Goal: Task Accomplishment & Management: Manage account settings

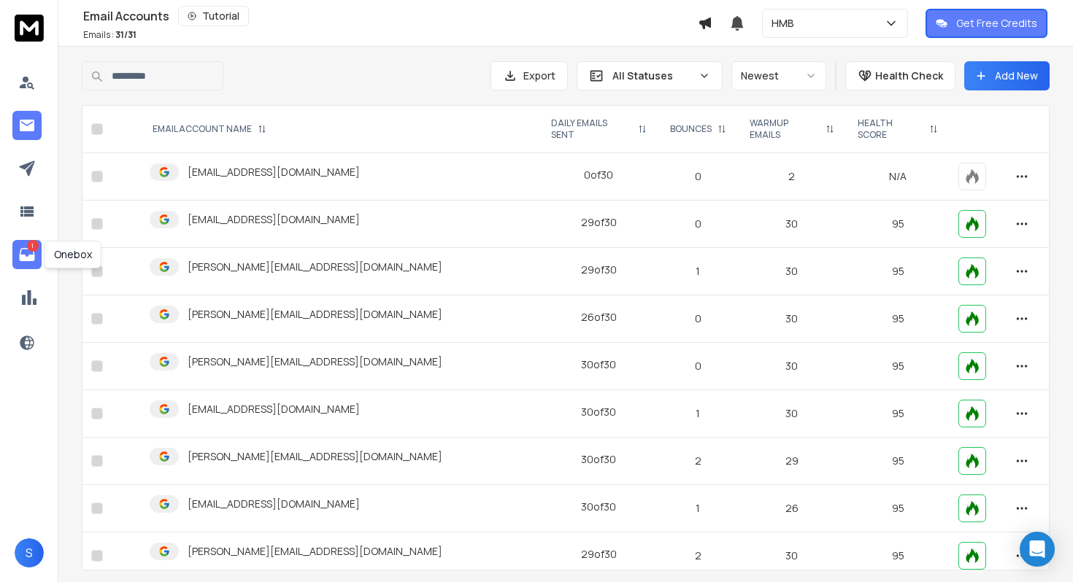
click at [24, 242] on link "1" at bounding box center [26, 254] width 29 height 29
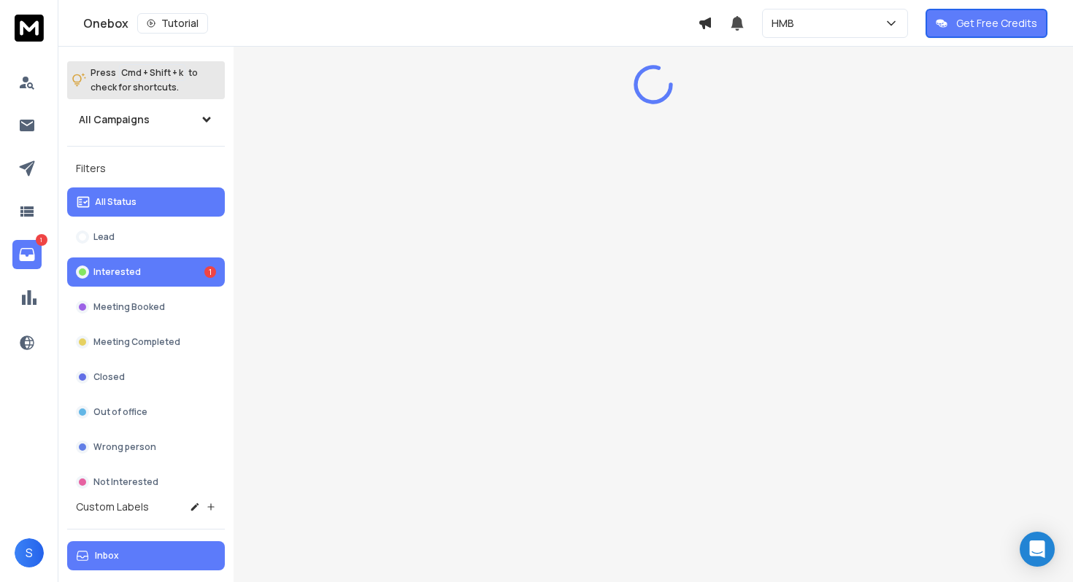
click at [162, 279] on button "Interested 1" at bounding box center [146, 272] width 158 height 29
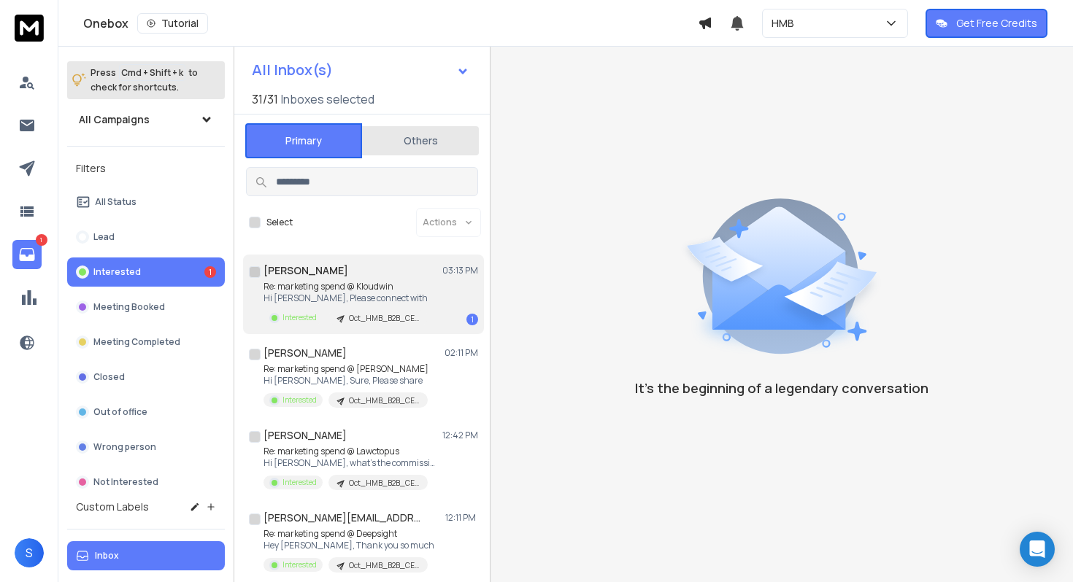
click at [369, 290] on p "Re: marketing spend @ Kloudwin" at bounding box center [345, 287] width 164 height 12
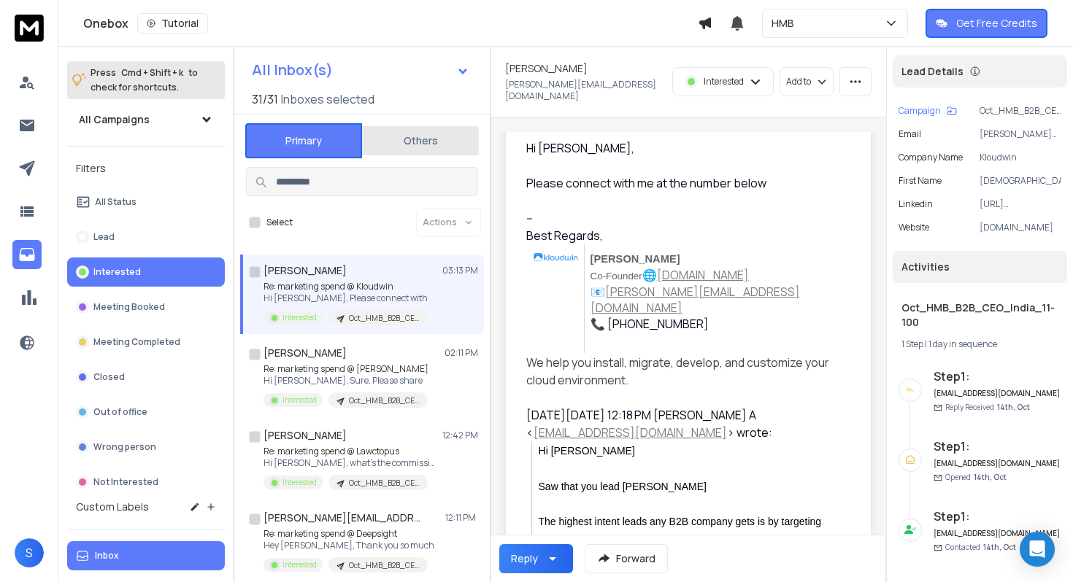
scroll to position [171, 0]
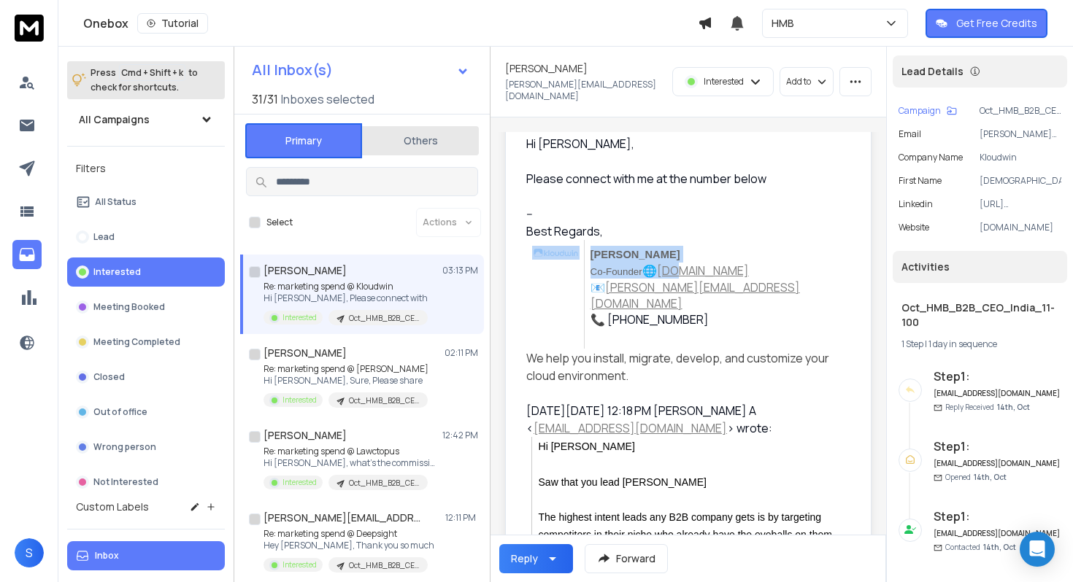
drag, startPoint x: 797, startPoint y: 247, endPoint x: 705, endPoint y: 244, distance: 92.0
click at [705, 244] on div "[PERSON_NAME] Co-Founder 🌐 [DOMAIN_NAME] 📧 [PERSON_NAME][EMAIL_ADDRESS][DOMAIN_…" at bounding box center [682, 294] width 312 height 109
click at [789, 243] on td "[PERSON_NAME] Co-Founder 🌐 [DOMAIN_NAME] 📧 [PERSON_NAME][EMAIL_ADDRESS][DOMAIN_…" at bounding box center [712, 295] width 254 height 109
drag, startPoint x: 789, startPoint y: 243, endPoint x: 679, endPoint y: 248, distance: 110.3
click at [679, 248] on td "[PERSON_NAME] Co-Founder 🌐 [DOMAIN_NAME] 📧 [PERSON_NAME][EMAIL_ADDRESS][DOMAIN_…" at bounding box center [712, 295] width 254 height 109
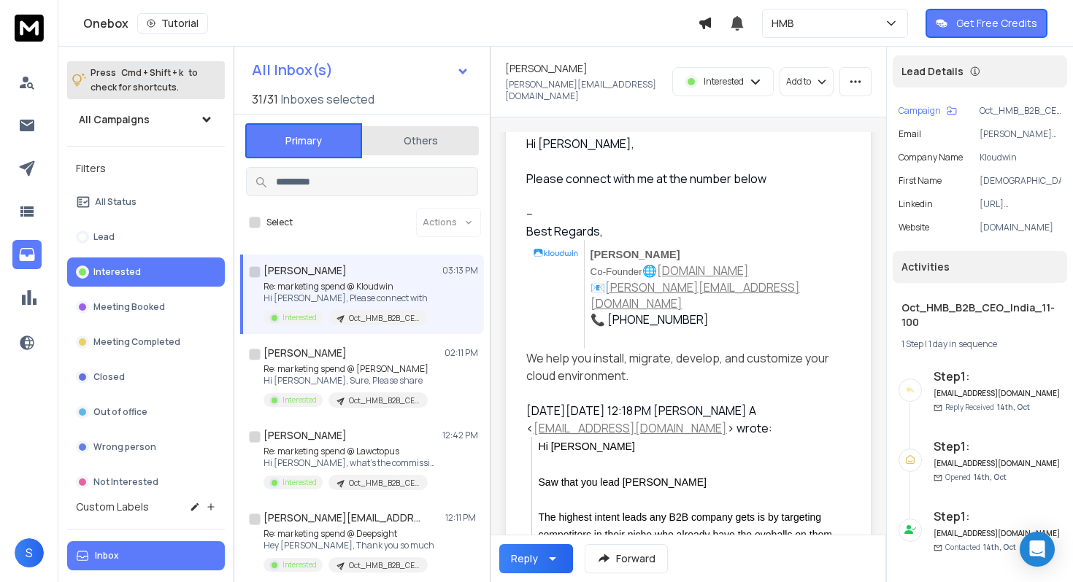
copy p "🌐 [DOMAIN_NAME]"
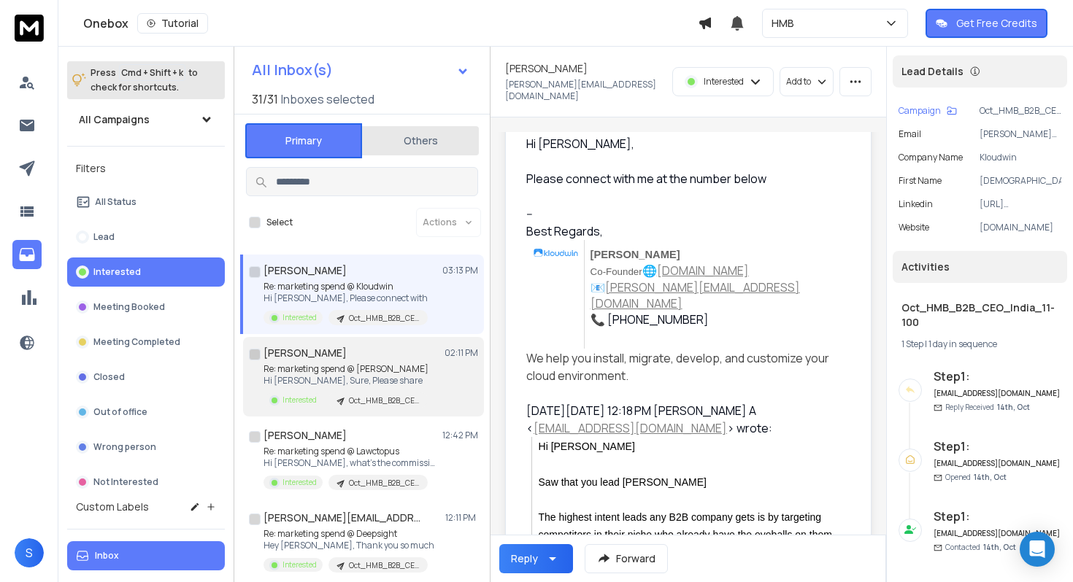
click at [377, 361] on div "[PERSON_NAME] 02:11 PM Re: marketing spend @ [PERSON_NAME] Hi [PERSON_NAME], Su…" at bounding box center [370, 377] width 215 height 62
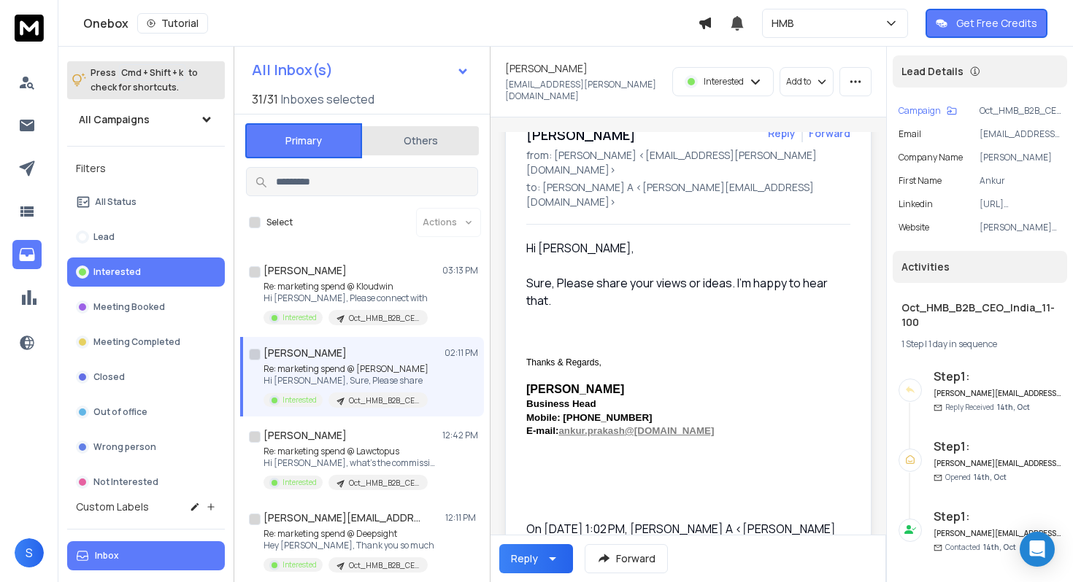
scroll to position [0, 0]
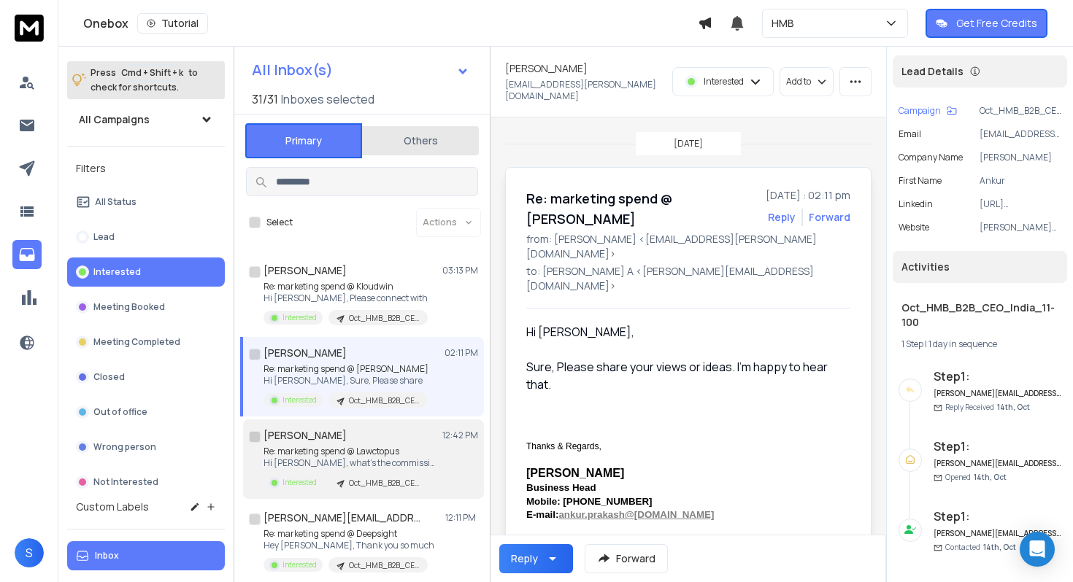
click at [389, 447] on p "Re: marketing spend @ Lawctopus" at bounding box center [350, 452] width 175 height 12
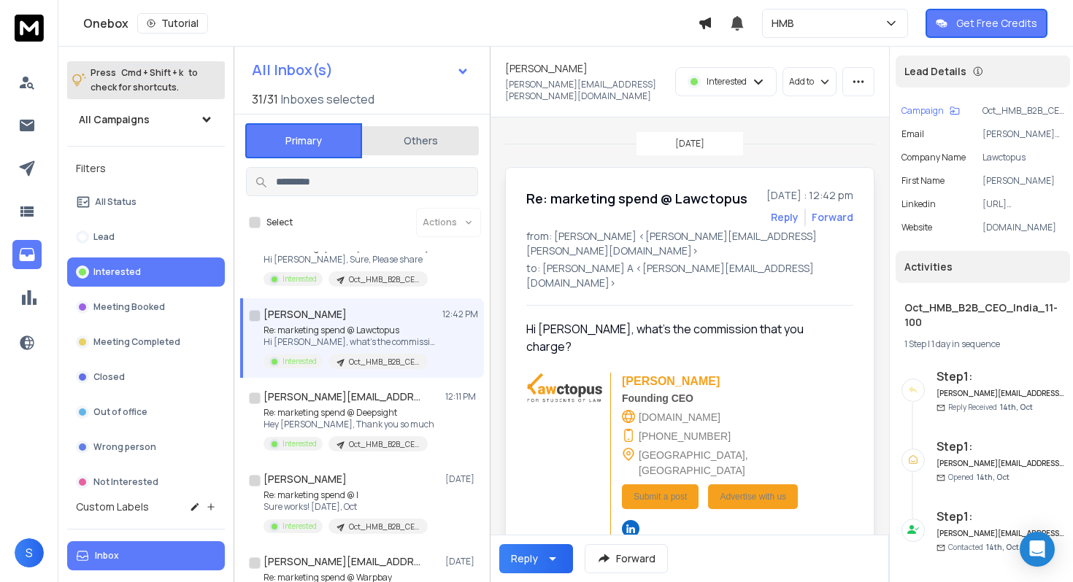
scroll to position [125, 0]
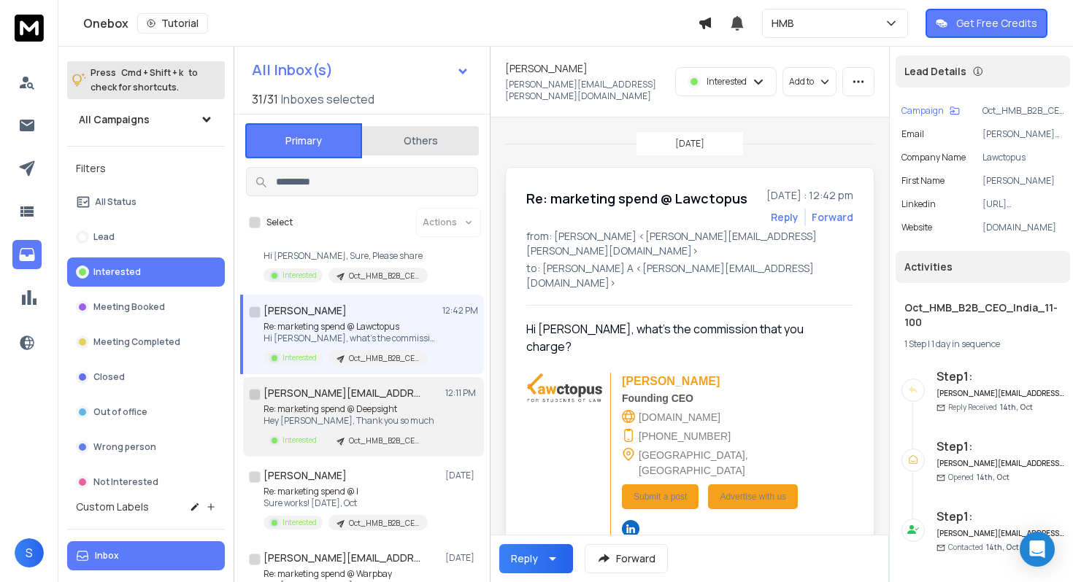
click at [342, 404] on p "Re: marketing spend @ Deepsight" at bounding box center [348, 410] width 171 height 12
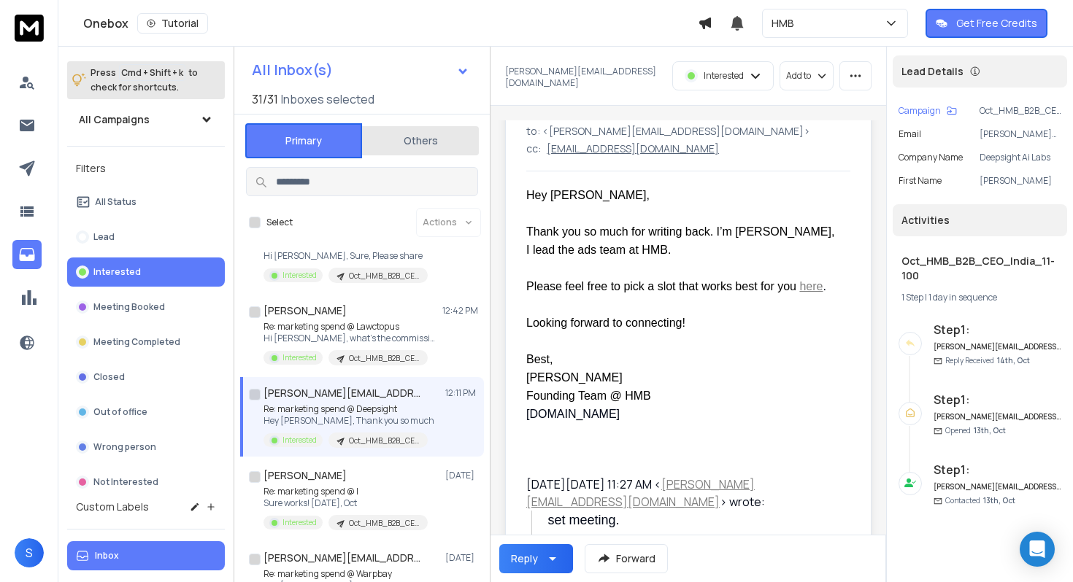
scroll to position [95, 0]
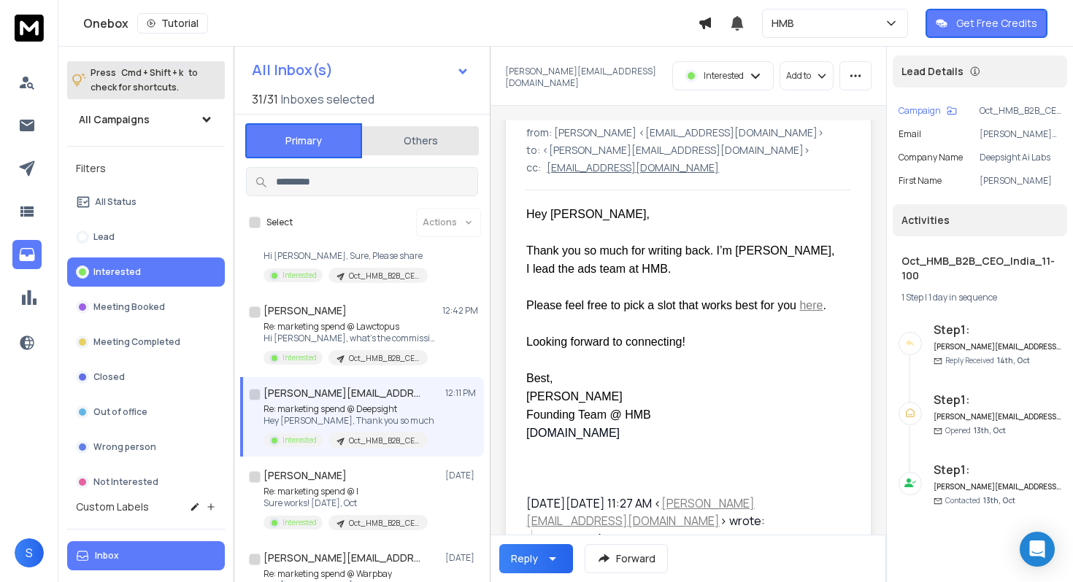
click at [799, 312] on link "here" at bounding box center [810, 305] width 23 height 12
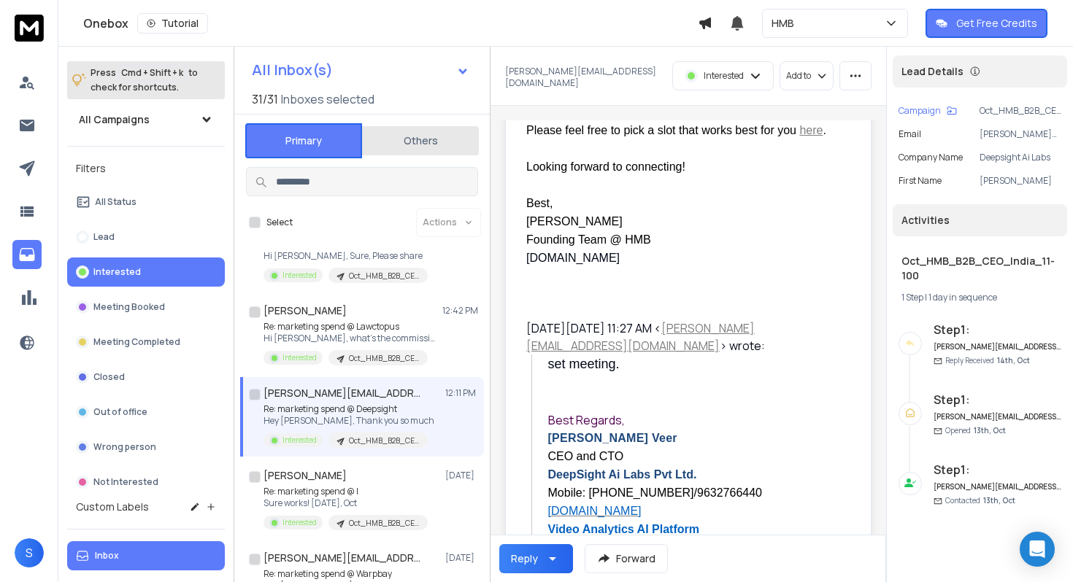
scroll to position [0, 0]
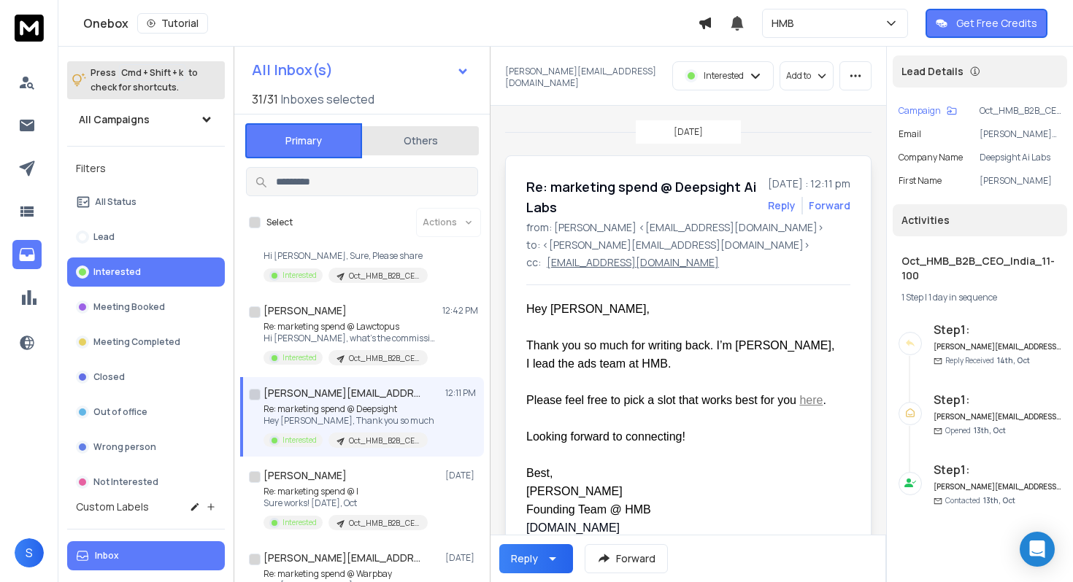
click at [799, 407] on link "here" at bounding box center [810, 400] width 23 height 12
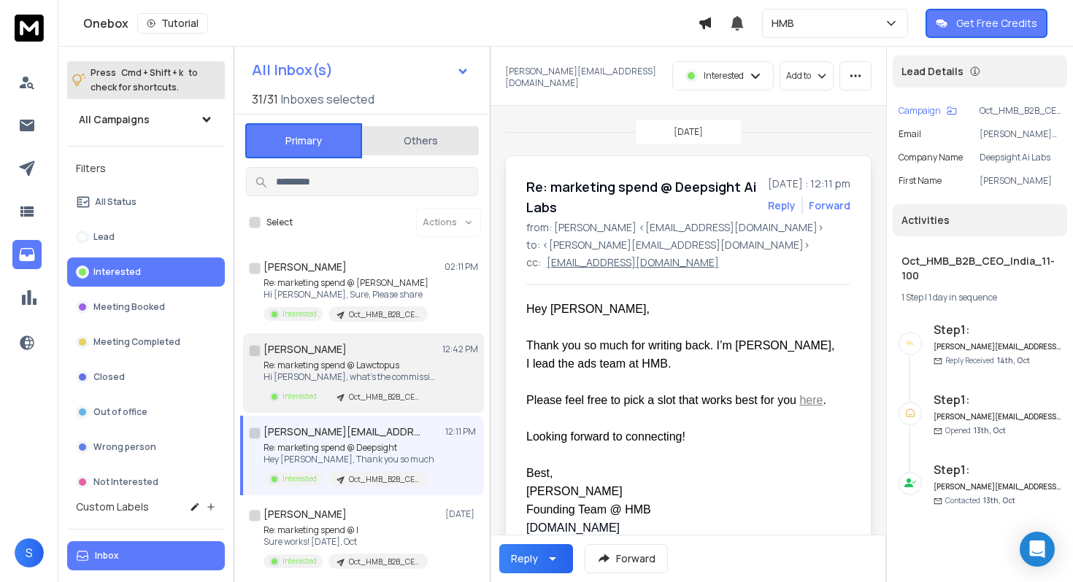
scroll to position [84, 0]
click at [345, 372] on p "Re: marketing spend @ Lawctopus" at bounding box center [350, 368] width 175 height 12
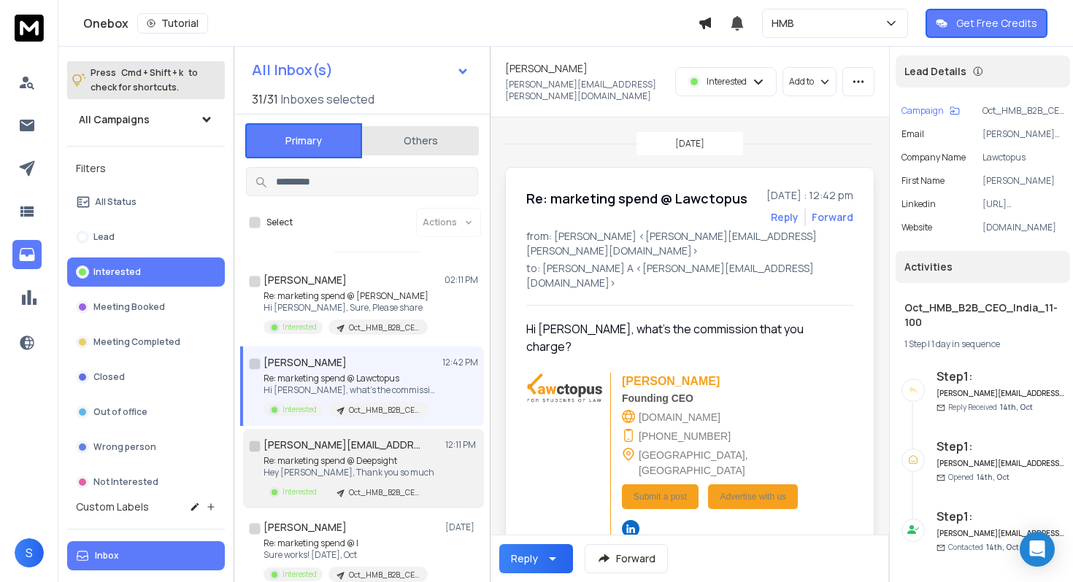
scroll to position [74, 0]
click at [347, 460] on p "Re: marketing spend @ Deepsight" at bounding box center [348, 461] width 171 height 12
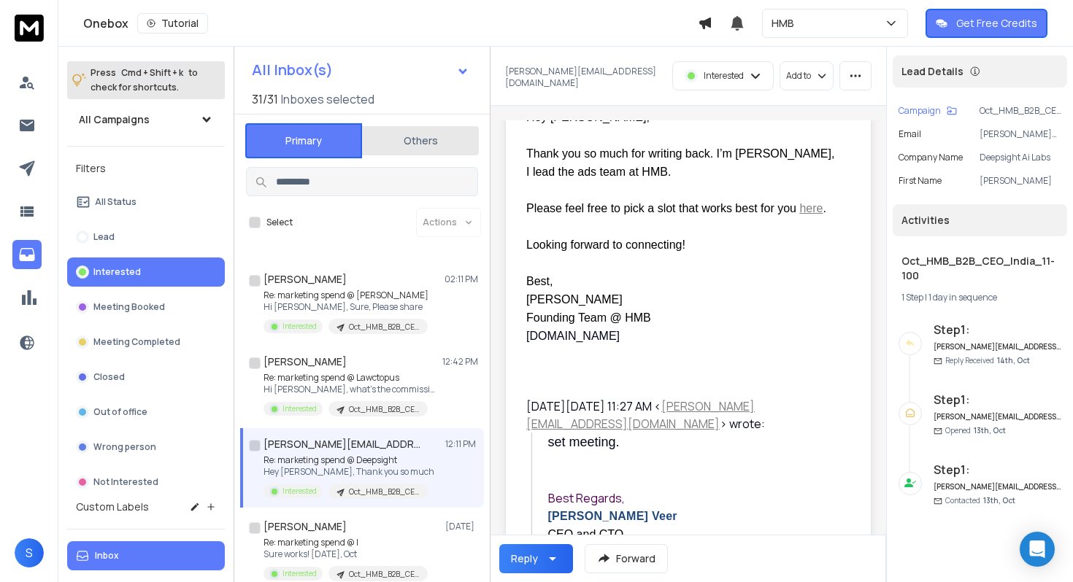
scroll to position [160, 0]
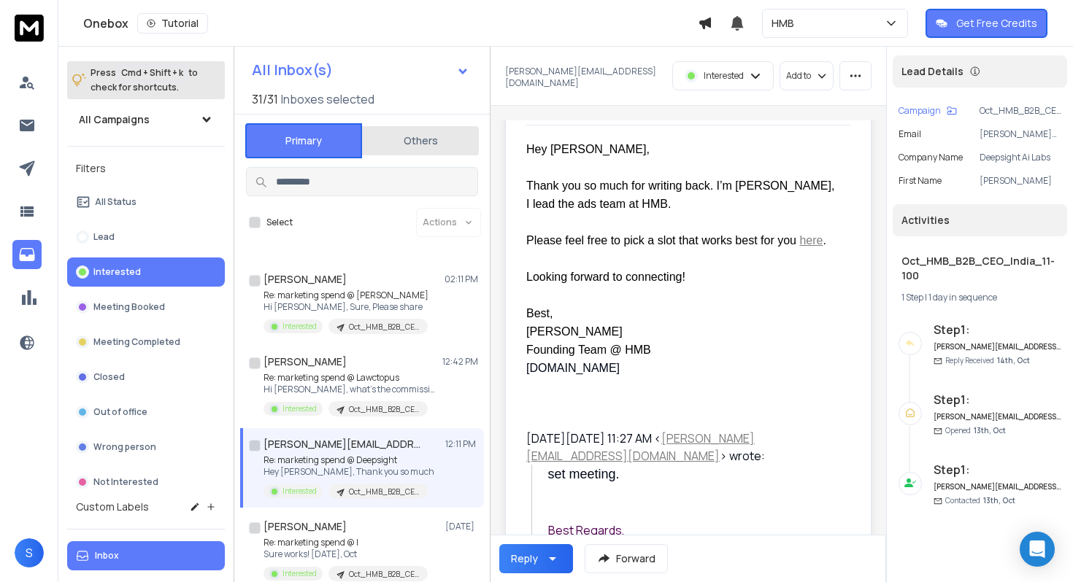
click at [799, 247] on link "here" at bounding box center [810, 240] width 23 height 12
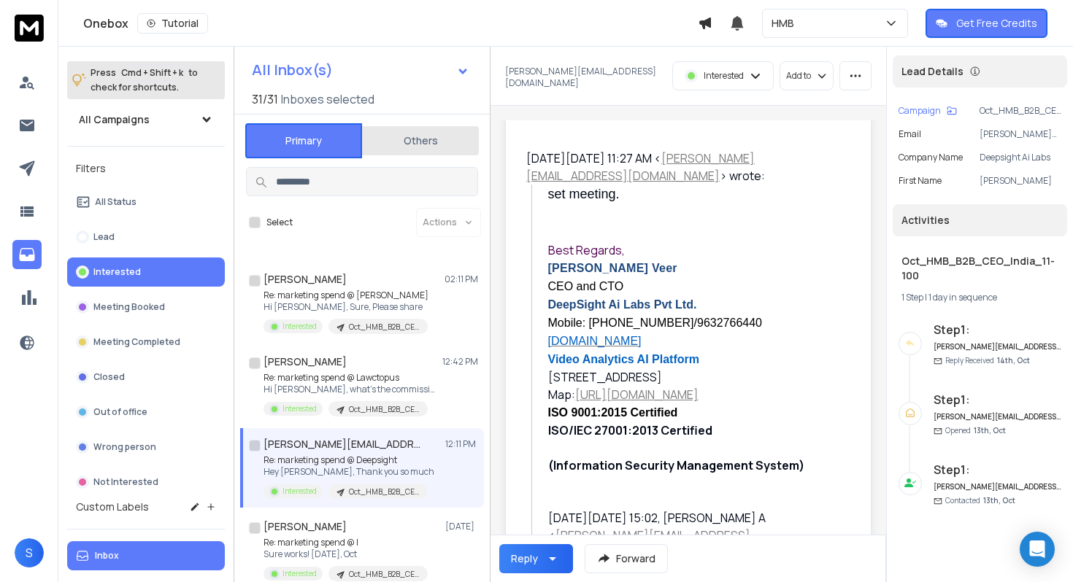
scroll to position [438, 0]
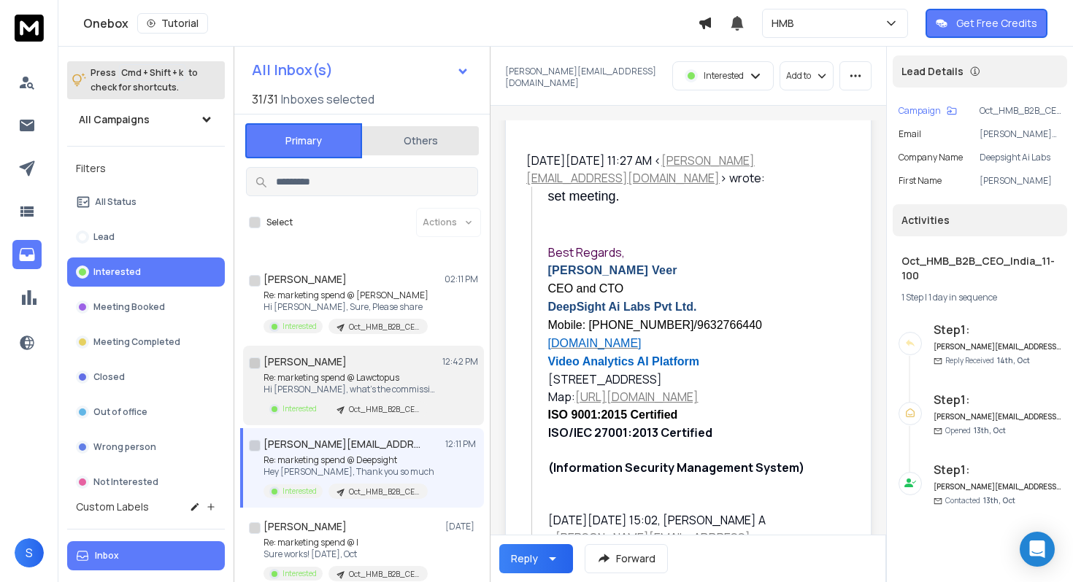
click at [356, 370] on div "[PERSON_NAME] 12:42 PM Re: marketing spend @ Lawctopus Hi [PERSON_NAME], what's…" at bounding box center [370, 386] width 215 height 62
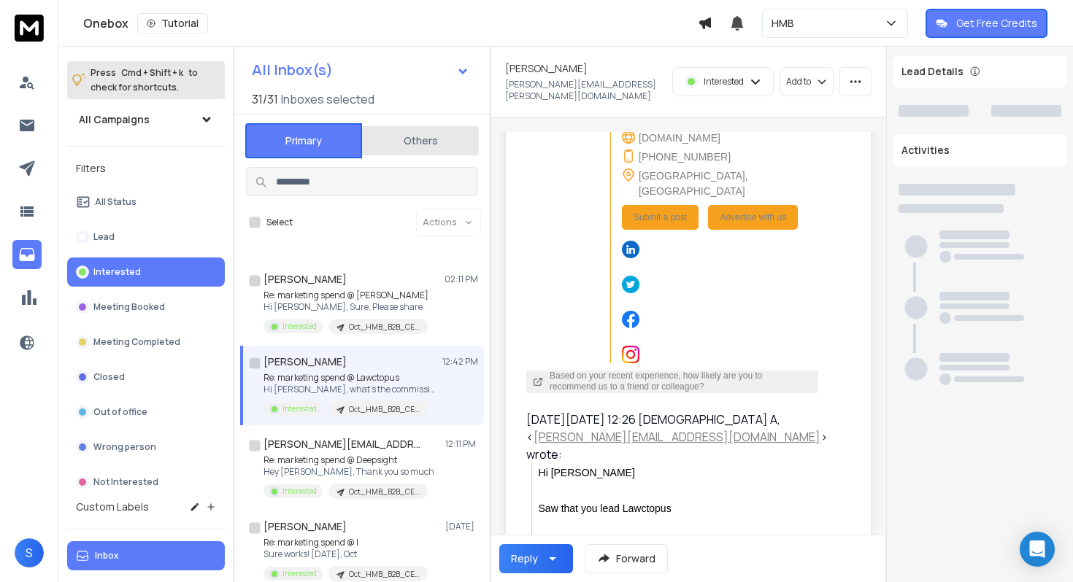
scroll to position [0, 0]
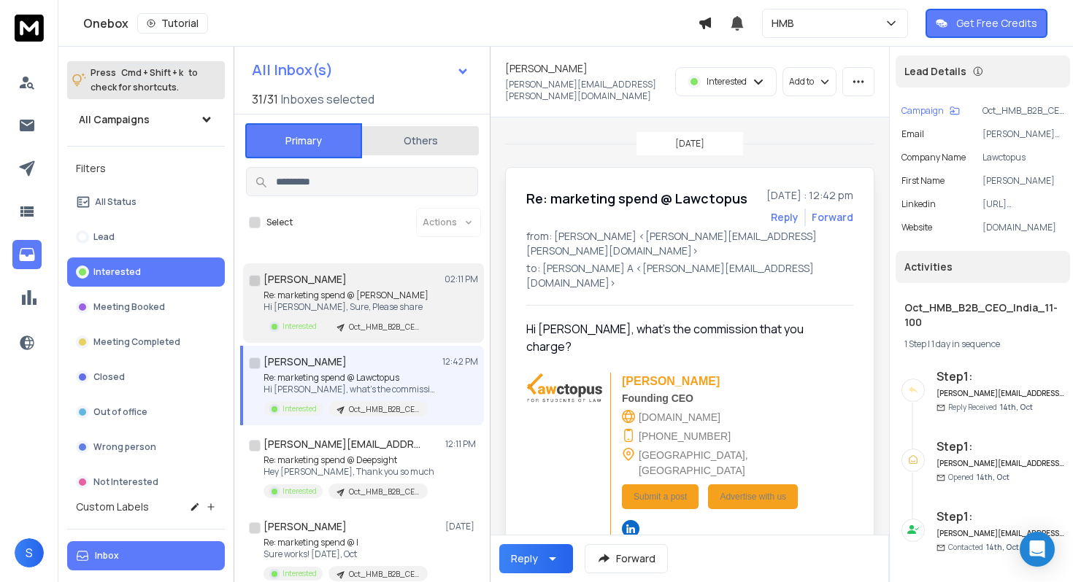
click at [343, 282] on div "[PERSON_NAME] 02:11 PM" at bounding box center [370, 279] width 215 height 15
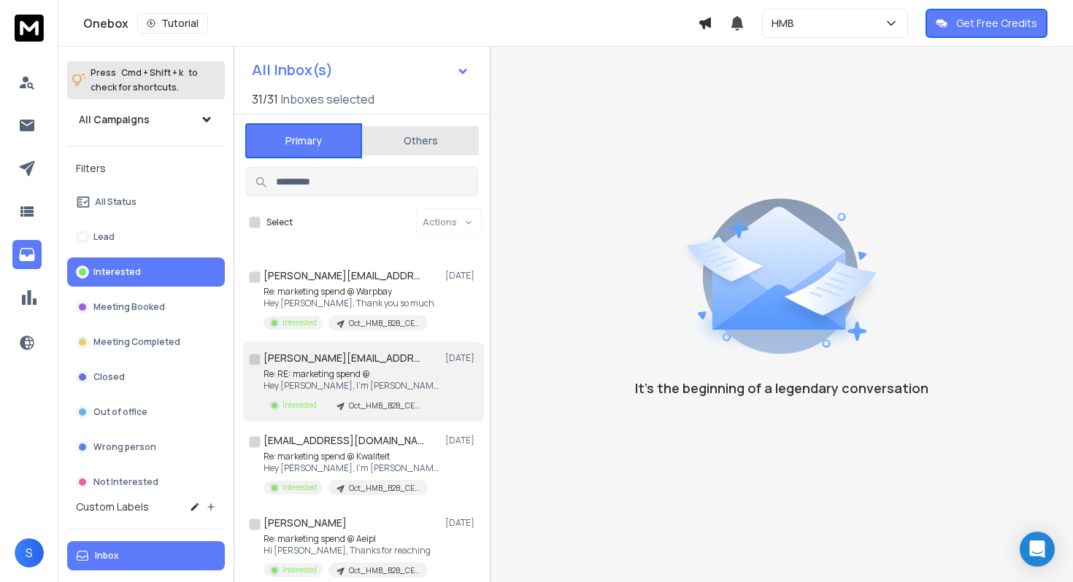
scroll to position [407, 0]
click at [334, 359] on h1 "[PERSON_NAME][EMAIL_ADDRESS][DOMAIN_NAME]" at bounding box center [343, 358] width 161 height 15
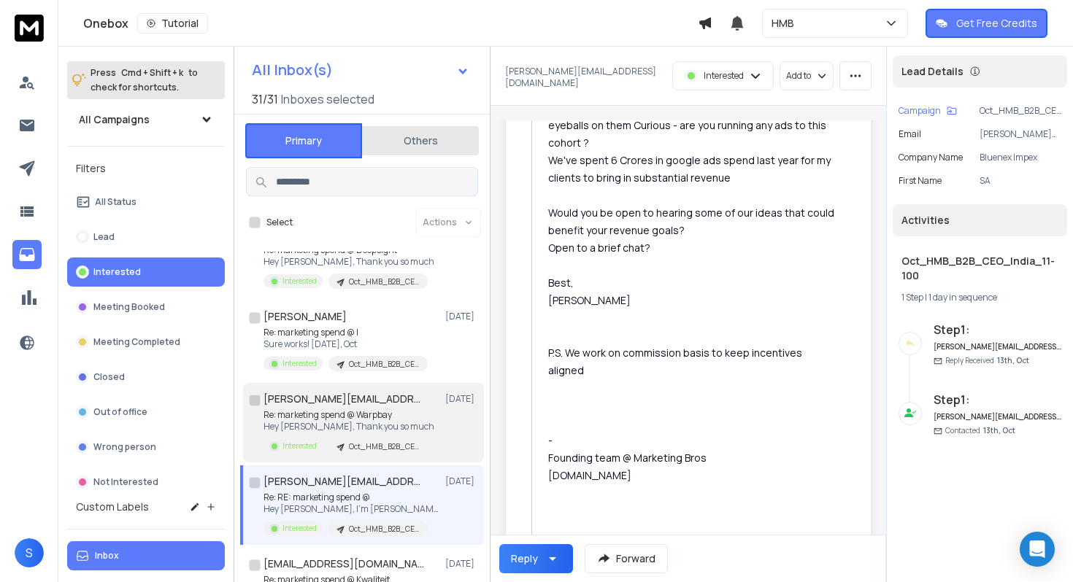
scroll to position [0, 0]
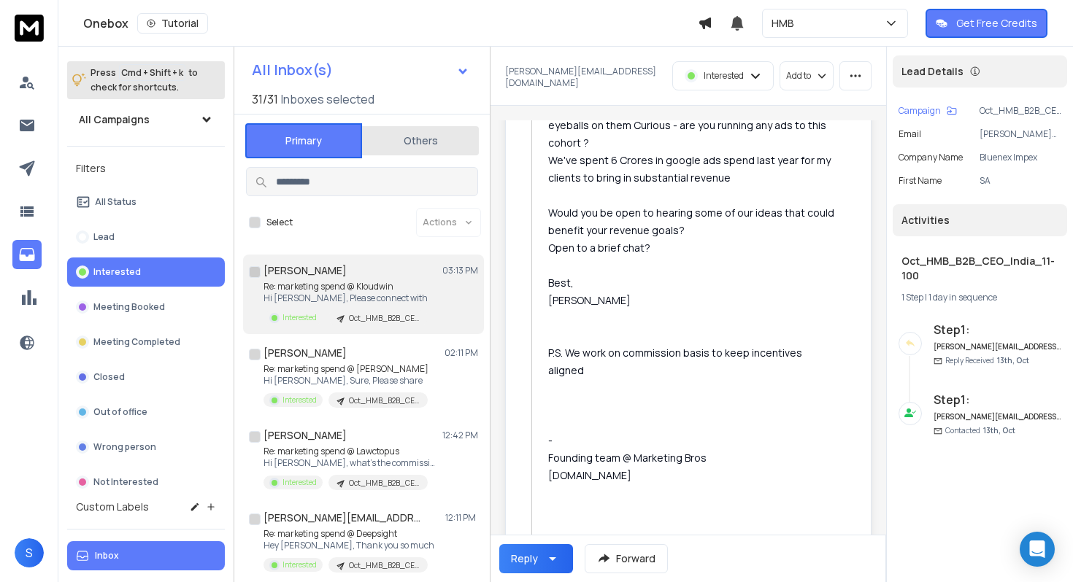
click at [318, 276] on h1 "[PERSON_NAME]" at bounding box center [304, 270] width 83 height 15
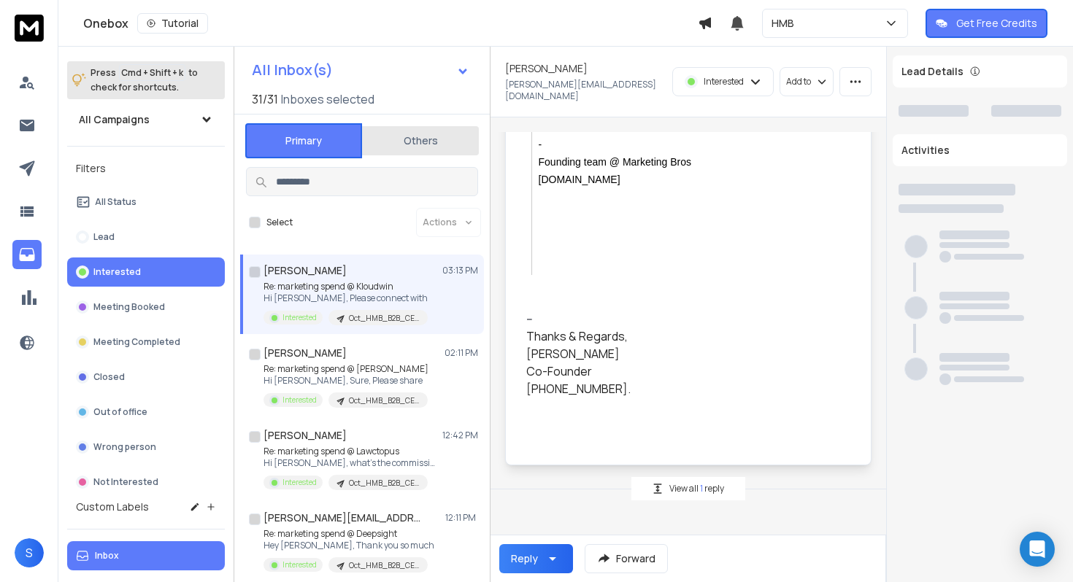
scroll to position [893, 0]
